Goal: Check status: Check status

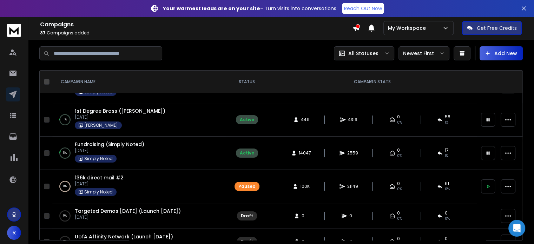
scroll to position [35, 0]
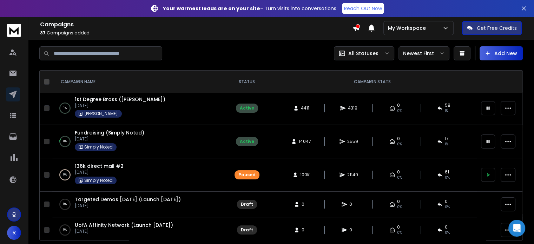
click at [128, 129] on span "Fundraising (Simply Noted)" at bounding box center [109, 132] width 69 height 7
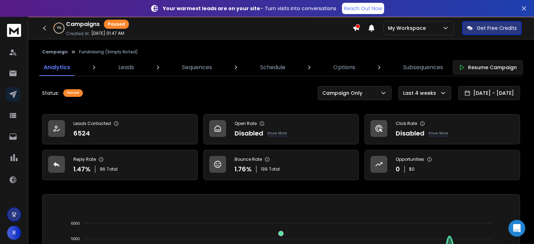
click at [462, 65] on icon at bounding box center [462, 67] width 6 height 6
click at [42, 25] on icon at bounding box center [44, 28] width 6 height 6
